Goal: Task Accomplishment & Management: Use online tool/utility

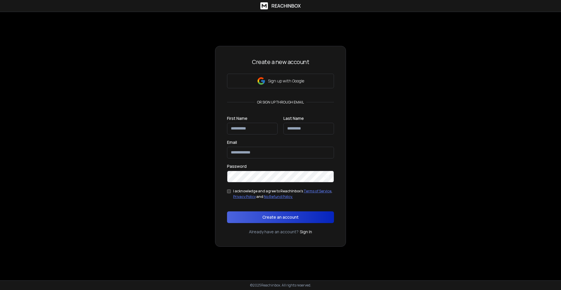
click at [284, 72] on div "Create a new account" at bounding box center [280, 66] width 107 height 16
click at [281, 79] on p "Sign up with Google" at bounding box center [286, 81] width 36 height 6
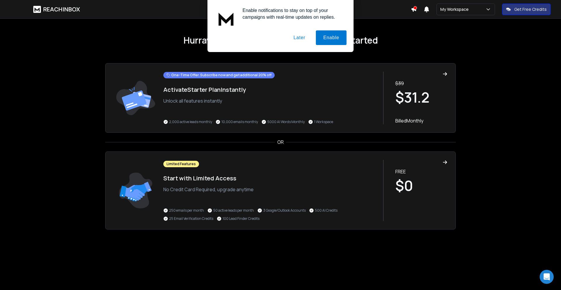
click at [299, 38] on button "Later" at bounding box center [299, 37] width 26 height 15
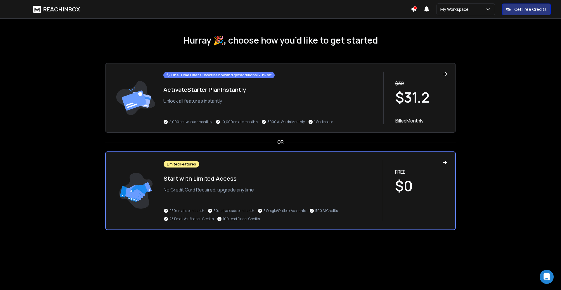
click at [398, 183] on h1 "$0" at bounding box center [421, 186] width 52 height 14
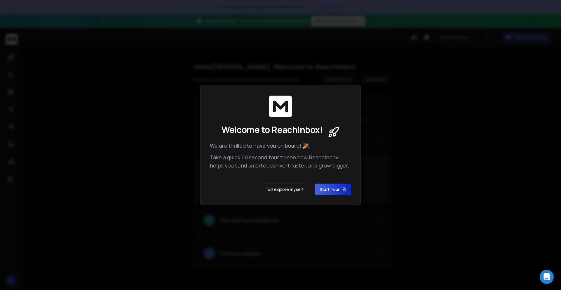
click at [346, 190] on icon at bounding box center [344, 189] width 4 height 4
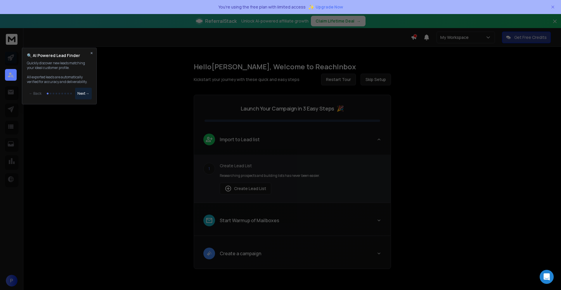
click at [79, 94] on button "Next →" at bounding box center [83, 94] width 17 height 12
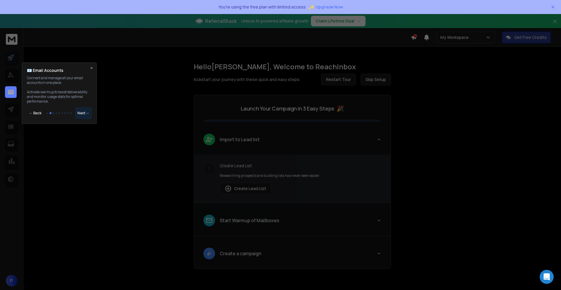
click at [85, 112] on button "Next →" at bounding box center [83, 113] width 17 height 12
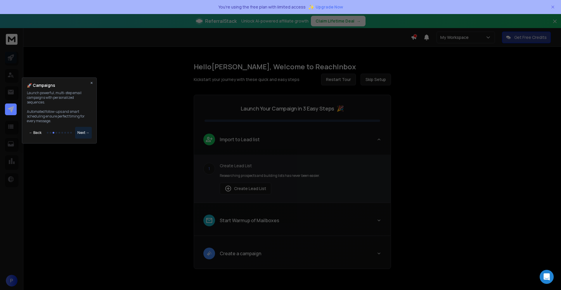
click at [85, 133] on button "Next →" at bounding box center [83, 133] width 17 height 12
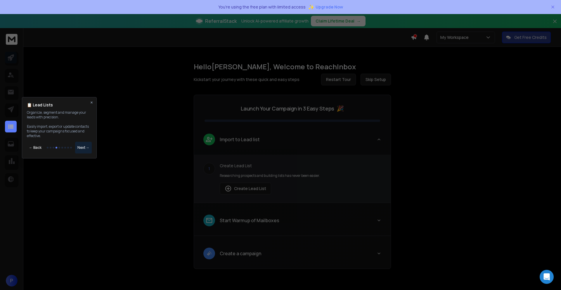
click at [84, 146] on button "Next →" at bounding box center [83, 148] width 17 height 12
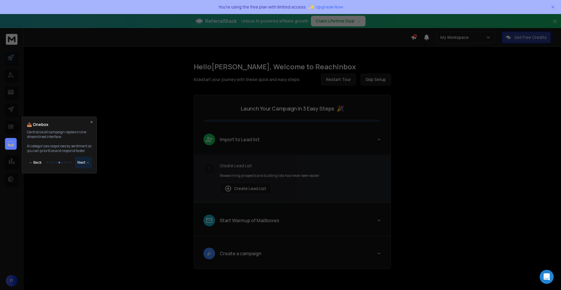
click at [84, 165] on button "Next →" at bounding box center [83, 163] width 17 height 12
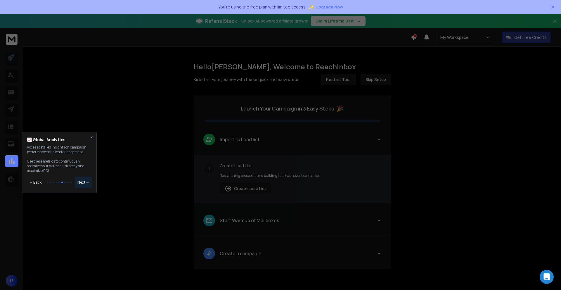
click at [81, 181] on button "Next →" at bounding box center [83, 182] width 17 height 12
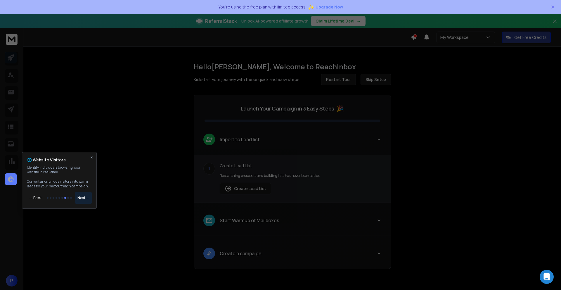
click at [83, 195] on button "Next →" at bounding box center [83, 198] width 17 height 12
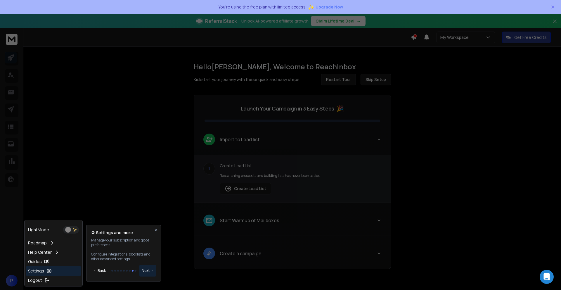
click at [143, 271] on button "Next →" at bounding box center [147, 271] width 17 height 12
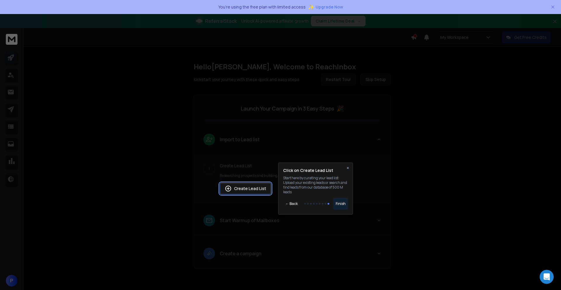
click at [337, 205] on button "Finish" at bounding box center [340, 204] width 15 height 12
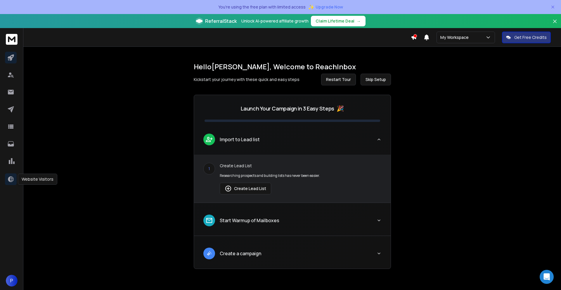
click at [9, 178] on icon at bounding box center [11, 179] width 6 height 6
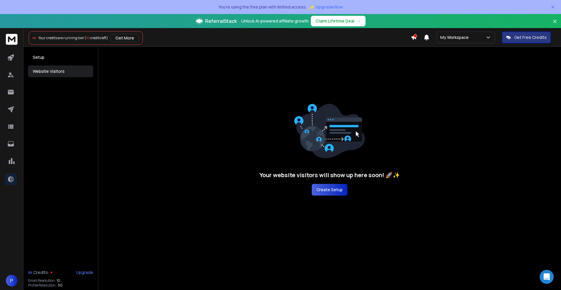
click at [323, 193] on button "Create Setup" at bounding box center [330, 190] width 36 height 12
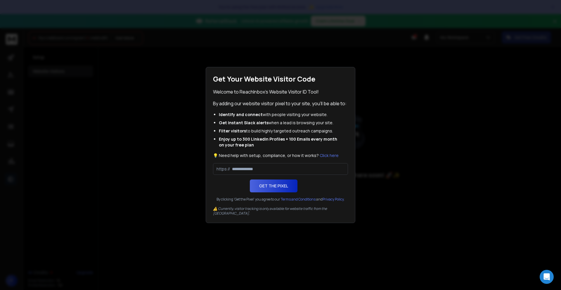
click at [281, 168] on input "text" at bounding box center [280, 169] width 135 height 12
type input "*"
type input "**********"
click at [283, 185] on button "Get the Pixel" at bounding box center [274, 185] width 48 height 13
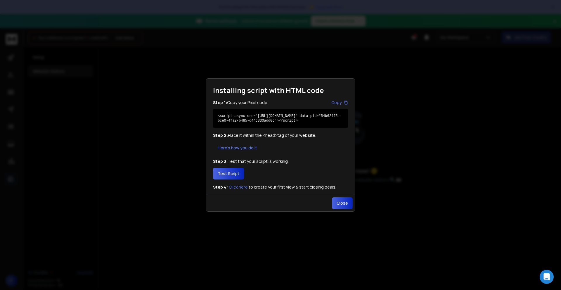
click at [288, 124] on pre "<script async src="https://pub-64d7c9742ee54006ae9f38e02aa8539e.r2.dev/54b624f5…" at bounding box center [280, 118] width 135 height 19
copy code "<script async src="https://pub-64d7c9742ee54006ae9f38e02aa8539e.r2.dev/54b624f5…"
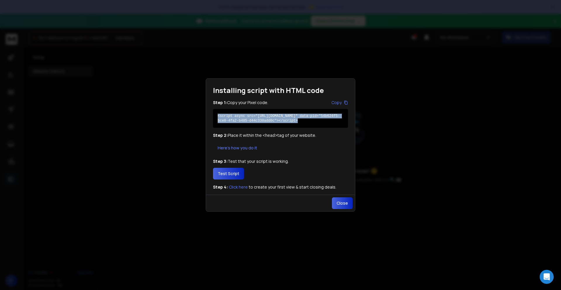
copy code "<script async src="https://pub-64d7c9742ee54006ae9f38e02aa8539e.r2.dev/54b624f5…"
